Goal: Navigation & Orientation: Find specific page/section

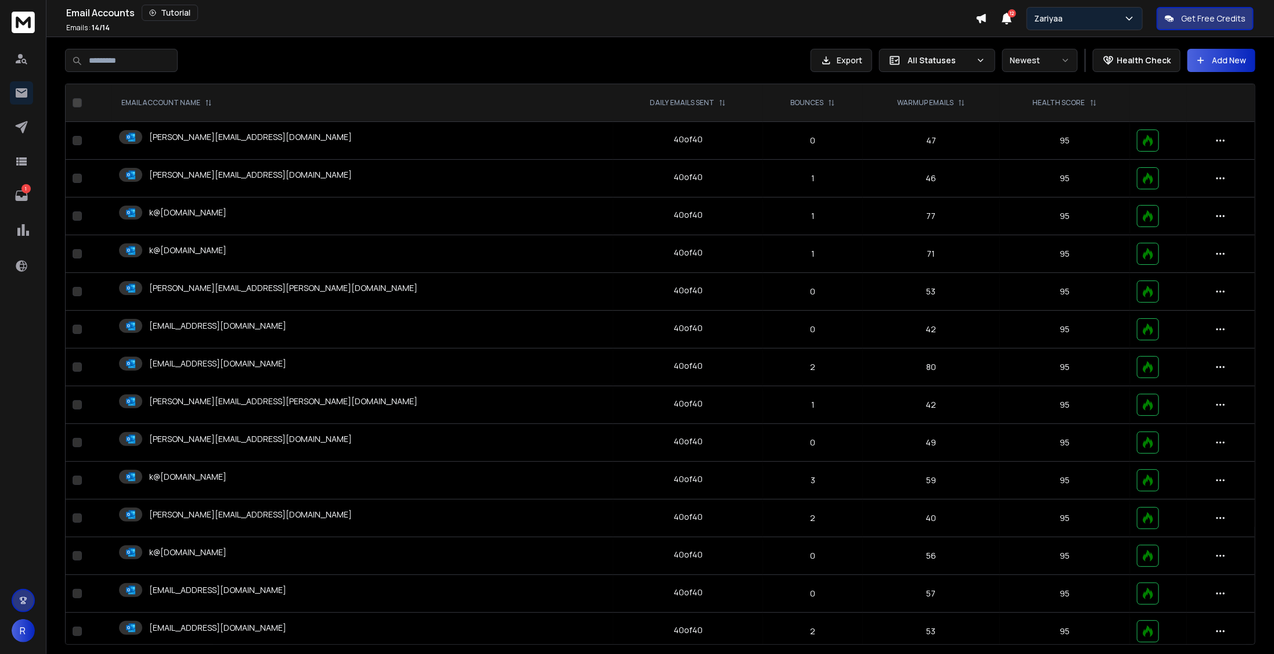
click at [1065, 16] on p "Zariyaa" at bounding box center [1050, 19] width 33 height 12
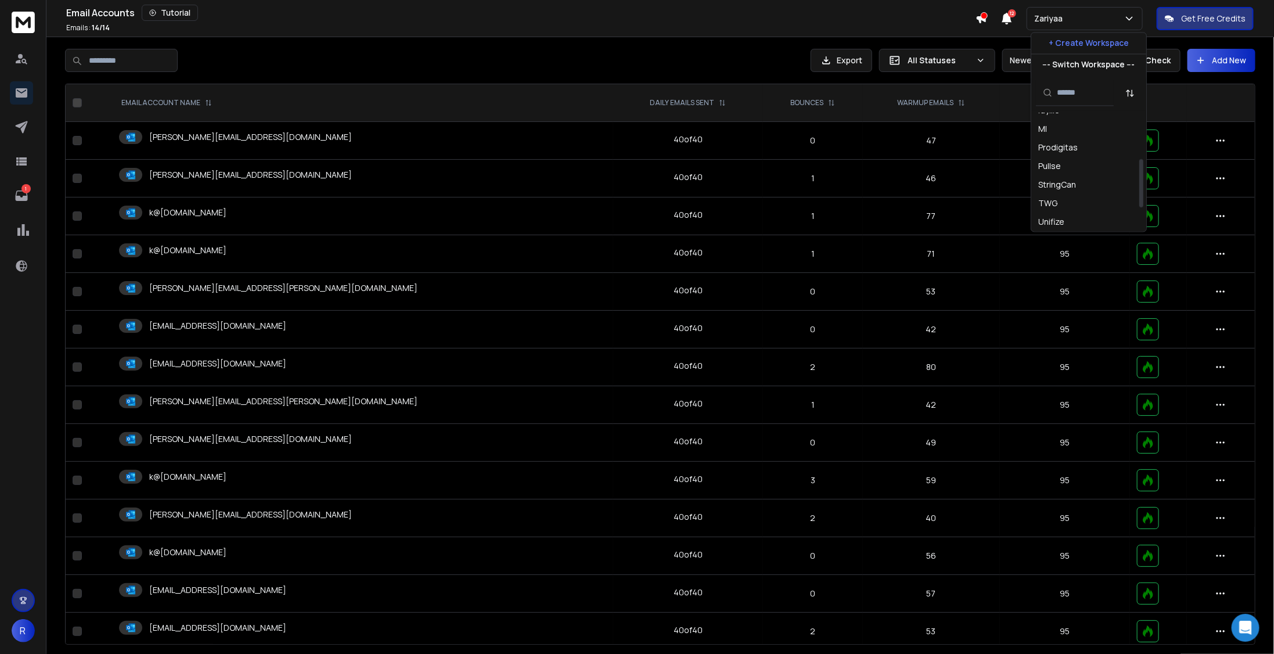
scroll to position [117, 0]
click at [1066, 171] on div "StringCan" at bounding box center [1057, 173] width 38 height 12
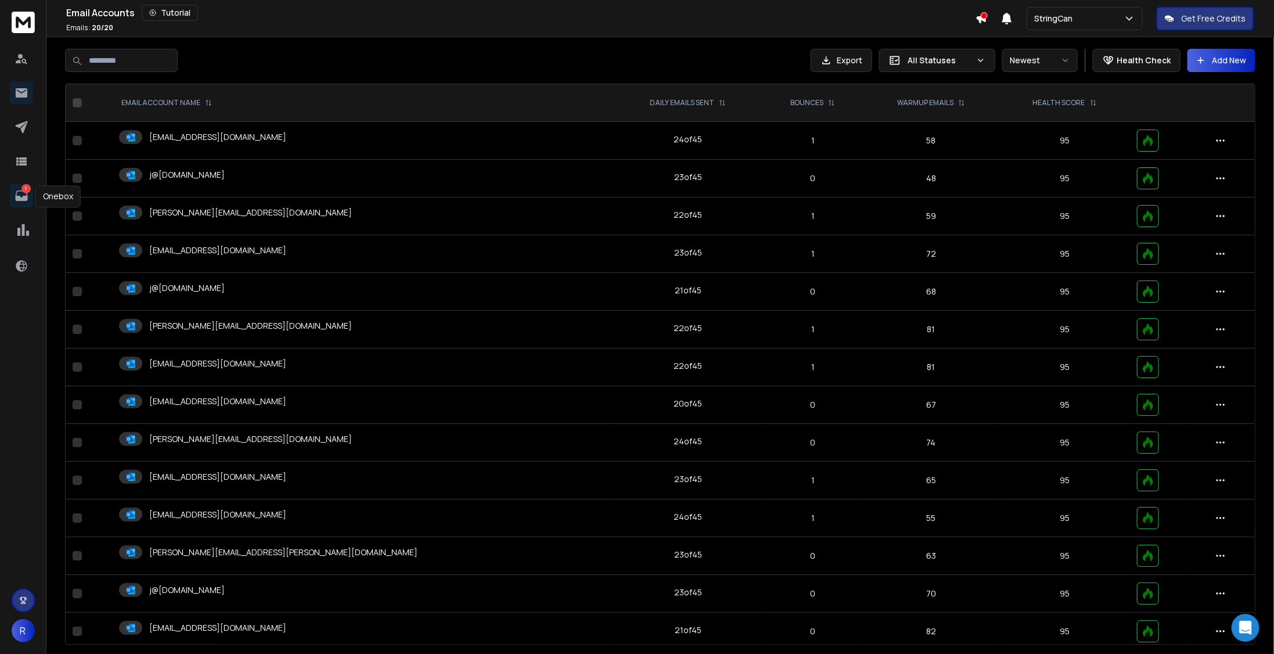
click at [21, 191] on icon at bounding box center [21, 195] width 12 height 10
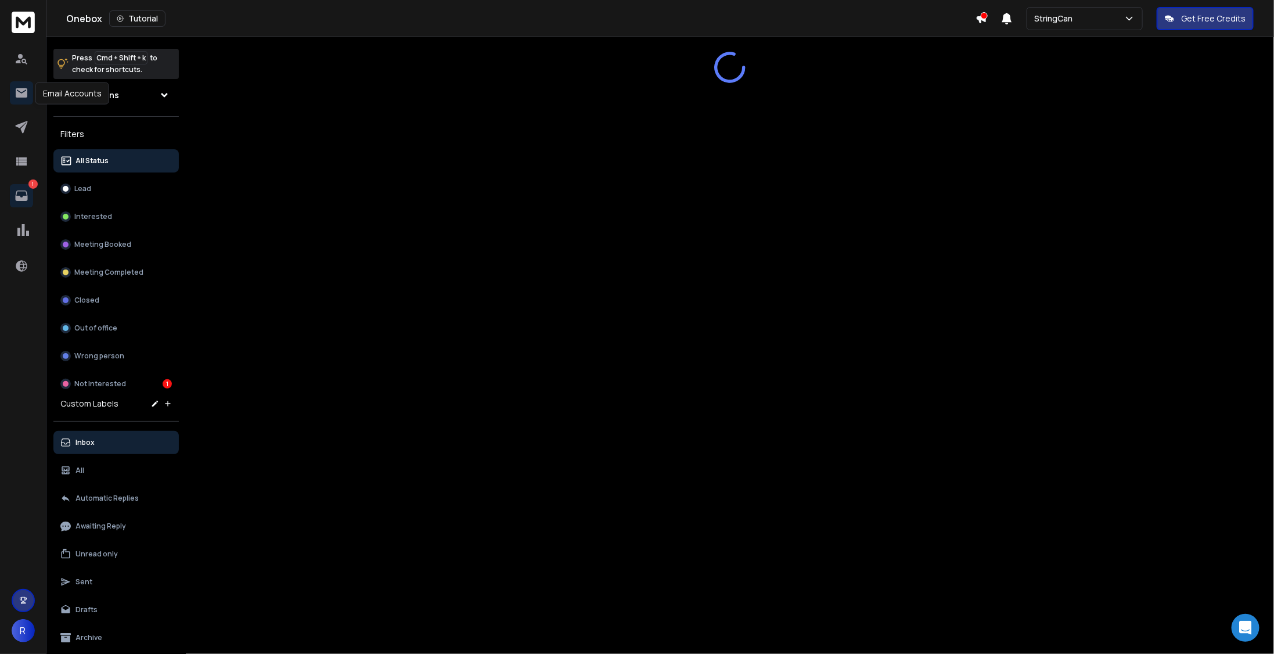
click at [24, 98] on icon at bounding box center [22, 93] width 14 height 14
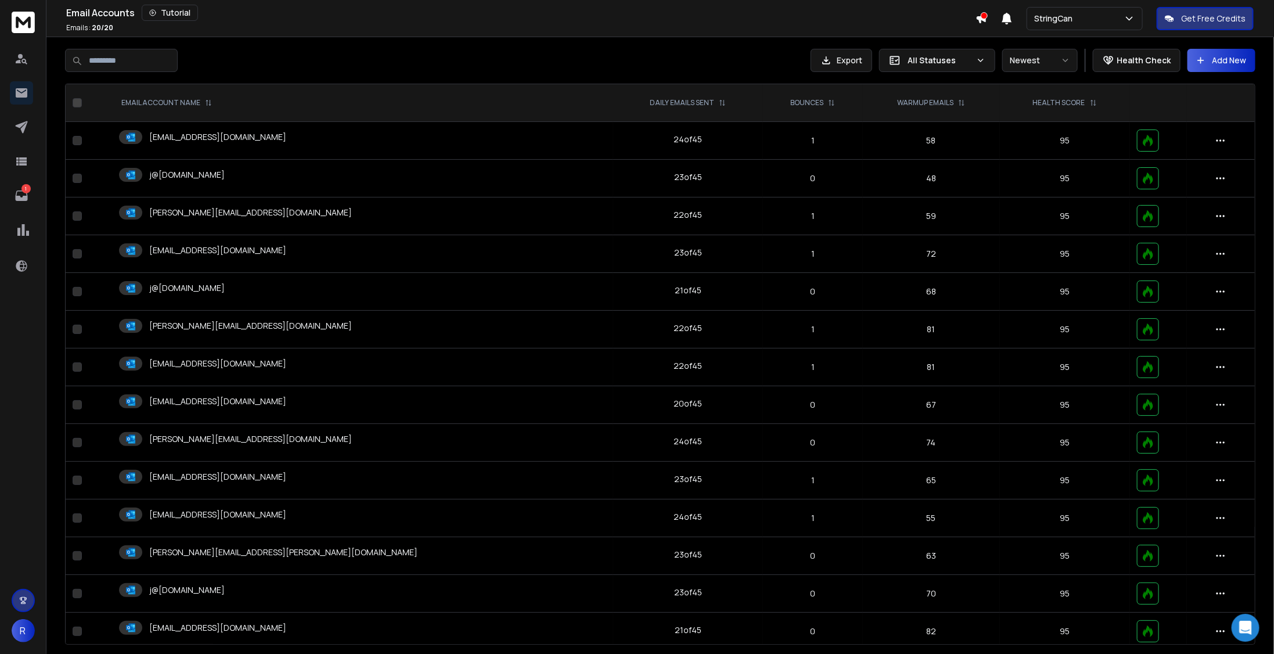
scroll to position [237, 0]
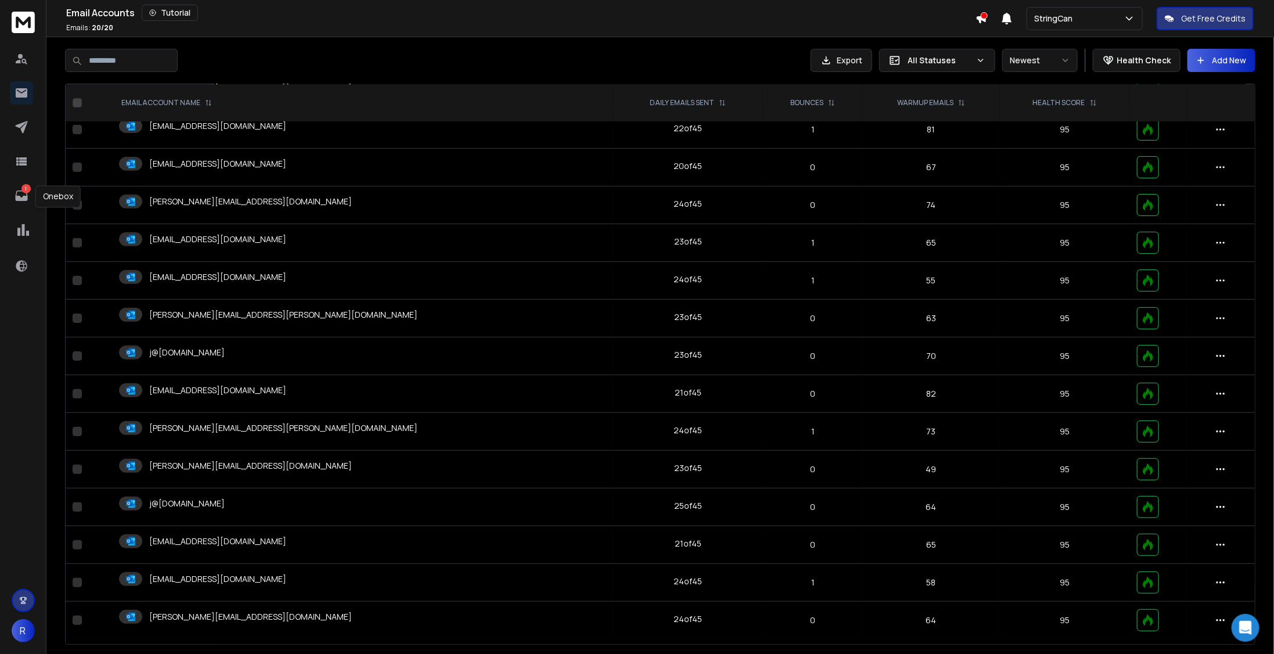
click at [29, 182] on div "1" at bounding box center [23, 164] width 27 height 235
click at [24, 189] on p "1" at bounding box center [25, 188] width 9 height 9
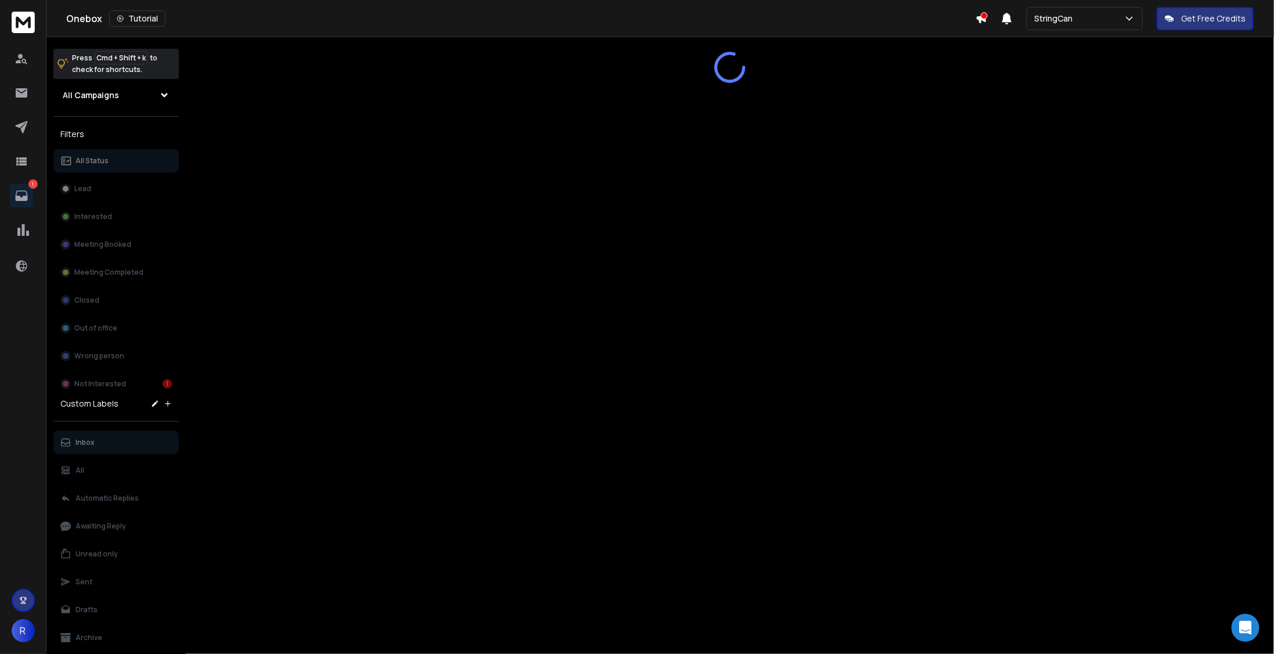
scroll to position [18, 0]
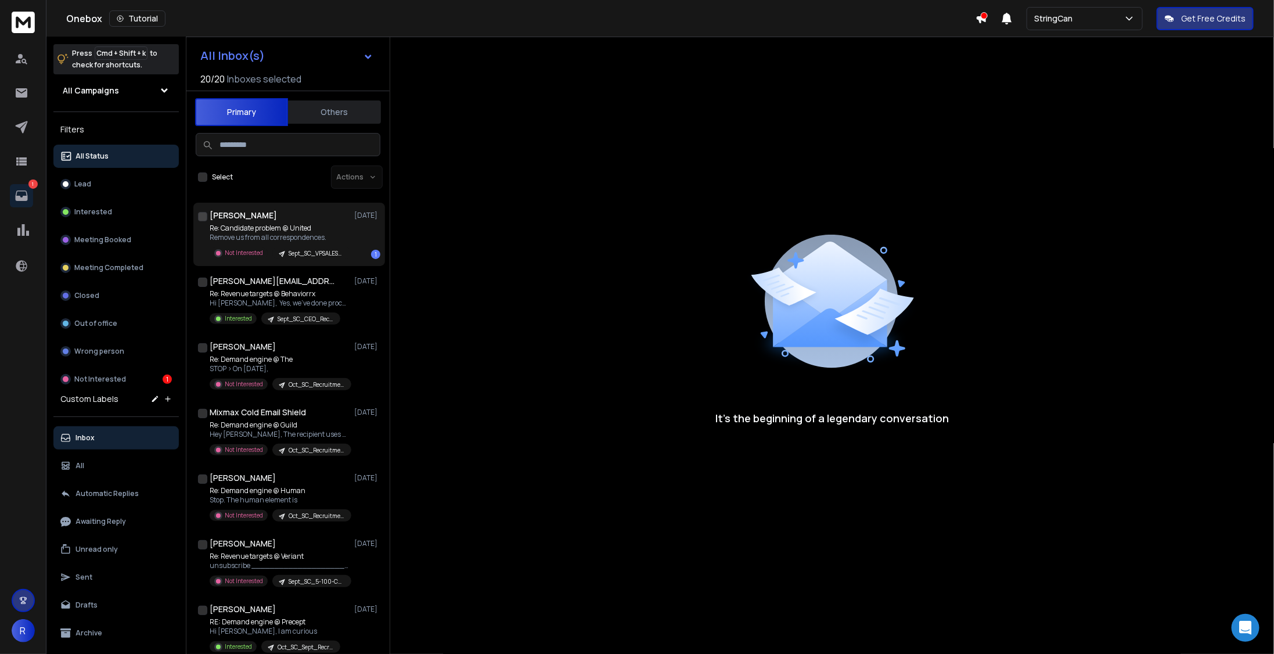
click at [312, 231] on p "Re: Candidate problem @ United" at bounding box center [279, 228] width 139 height 9
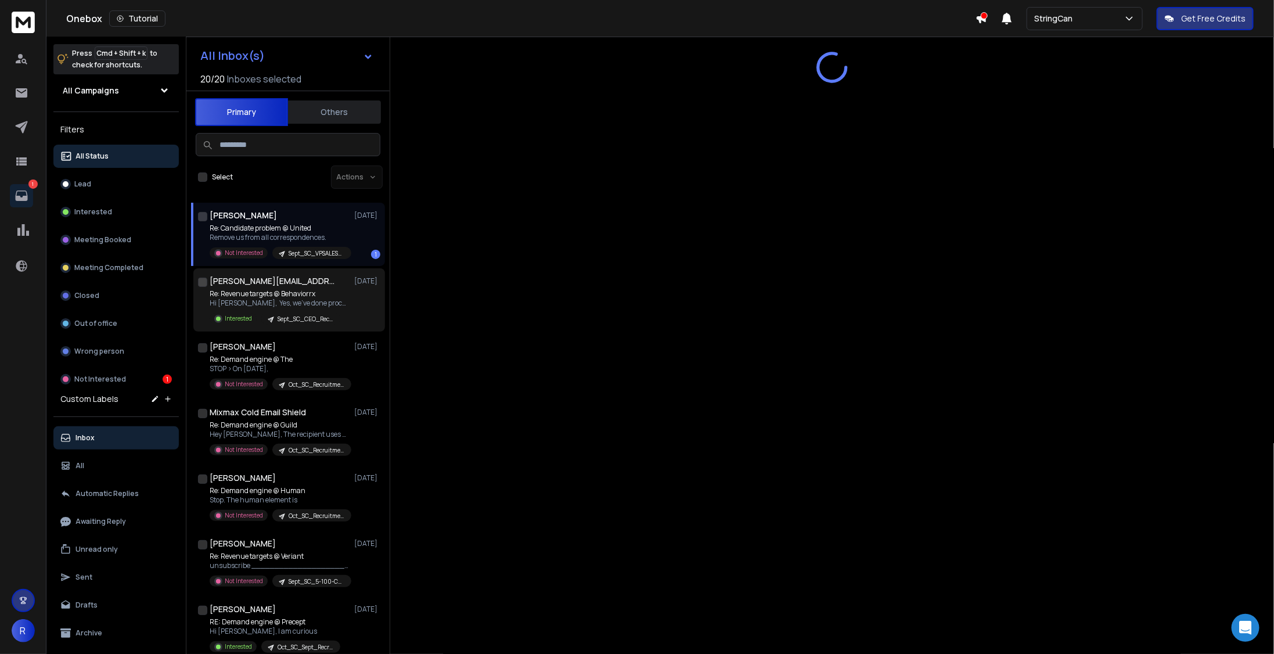
click at [286, 299] on p "Hi Shane, Yes, we’ve done procurement" at bounding box center [279, 302] width 139 height 9
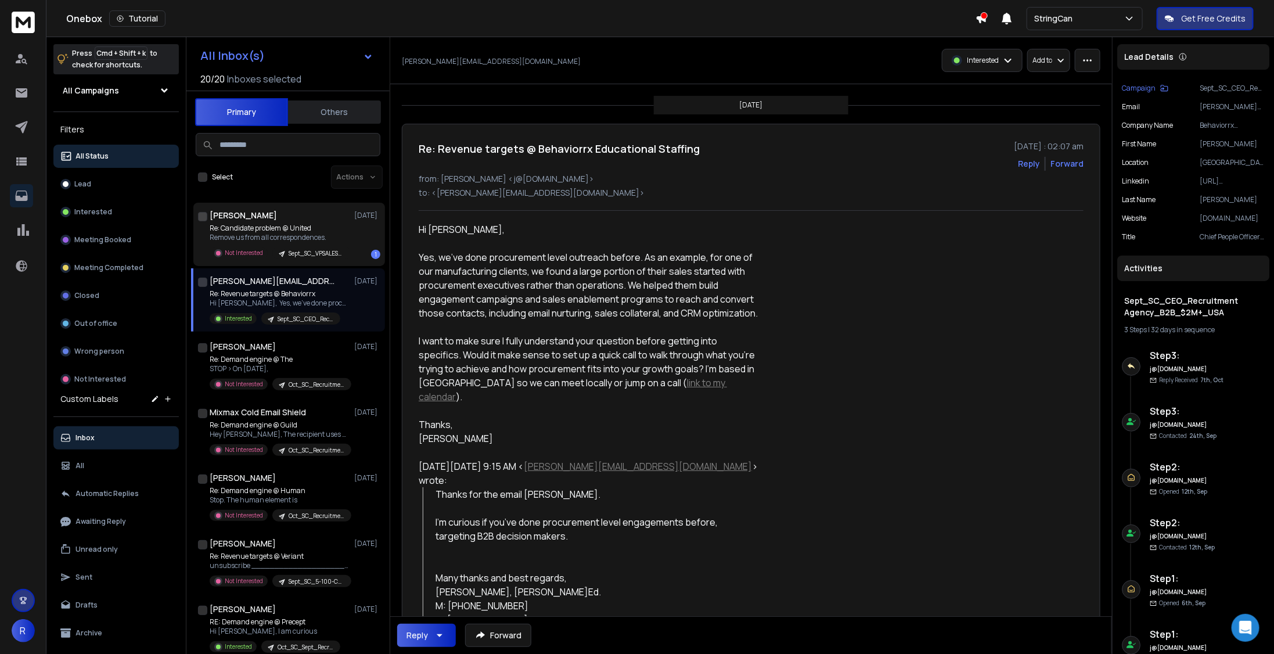
click at [310, 215] on div "Wendy Atkinson 08 Oct" at bounding box center [295, 216] width 171 height 12
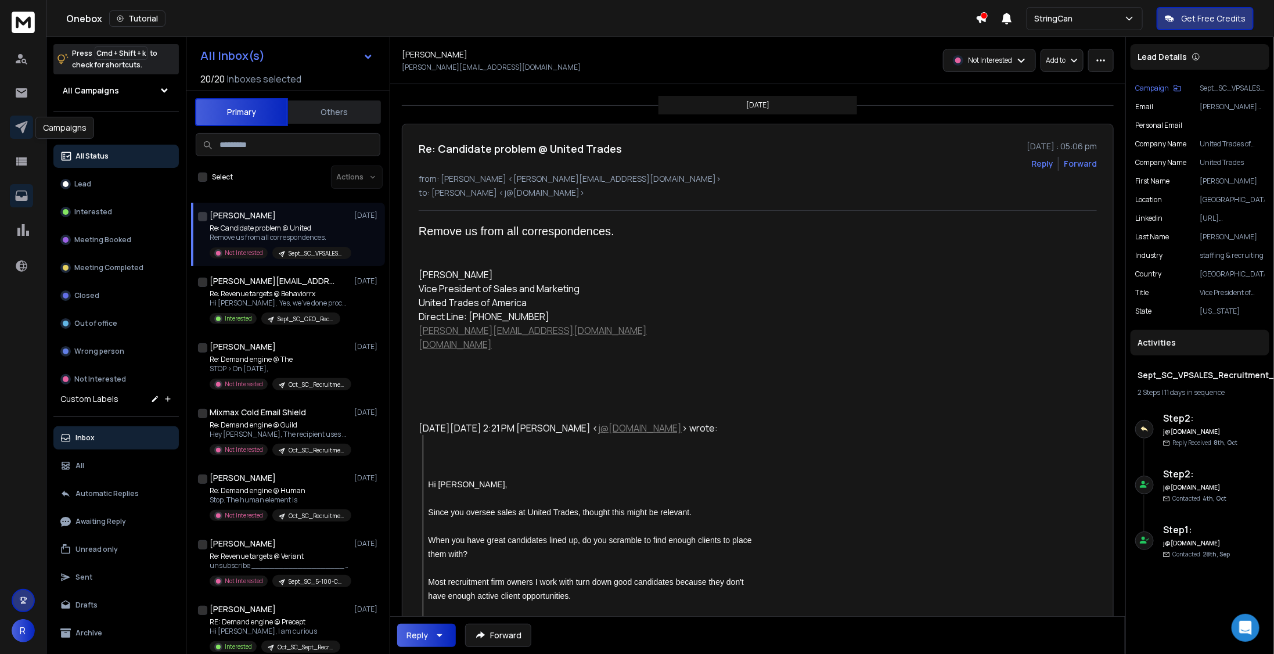
click at [28, 131] on icon at bounding box center [22, 127] width 14 height 14
